Goal: Information Seeking & Learning: Check status

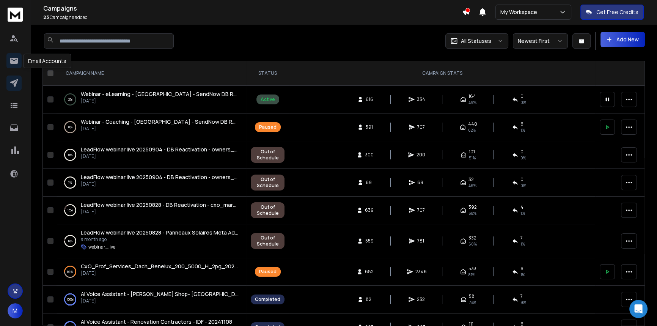
click at [9, 60] on link at bounding box center [13, 60] width 15 height 15
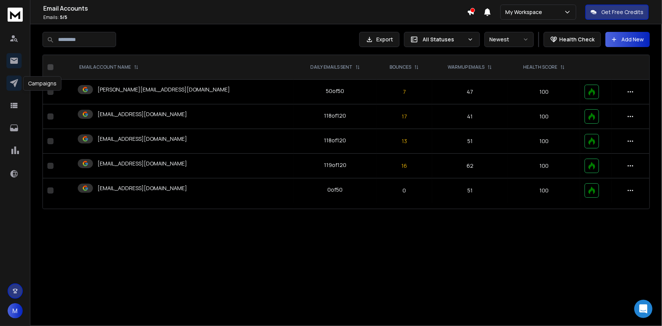
click at [8, 78] on link at bounding box center [13, 82] width 15 height 15
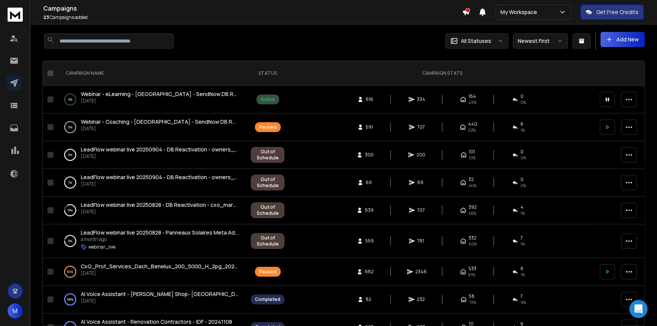
click at [102, 92] on span "Webinar - eLearning - [GEOGRAPHIC_DATA] - SendNow DB Reactivation - 20250909" at bounding box center [187, 93] width 212 height 7
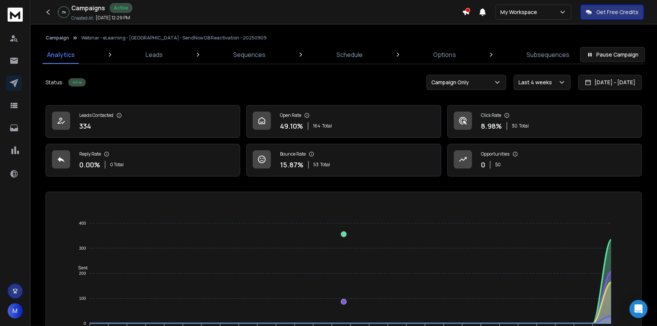
click at [139, 56] on div "Analytics Leads Sequences Schedule Options Subsequences" at bounding box center [307, 54] width 531 height 18
click at [146, 56] on p "Leads" at bounding box center [154, 54] width 17 height 9
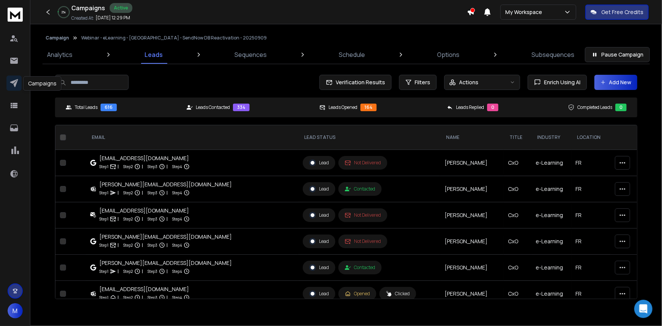
click at [13, 82] on icon at bounding box center [14, 83] width 8 height 8
